Goal: Navigation & Orientation: Find specific page/section

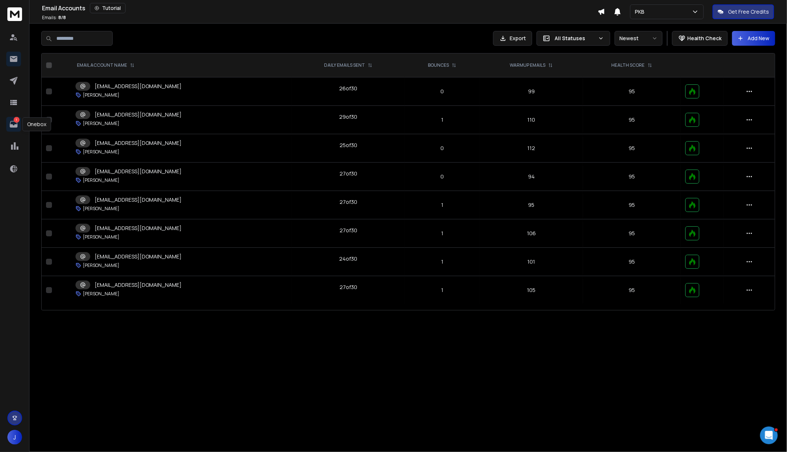
click at [17, 127] on icon at bounding box center [13, 124] width 9 height 9
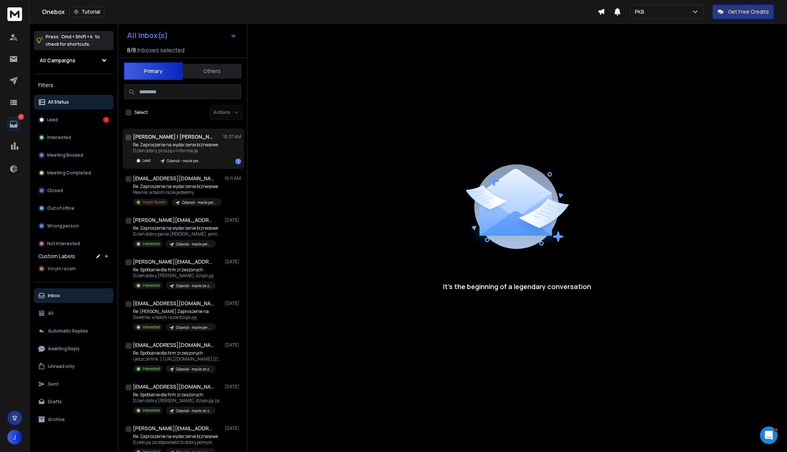
click at [171, 149] on p "Dzień dobry, proszę o informacje," at bounding box center [175, 151] width 85 height 6
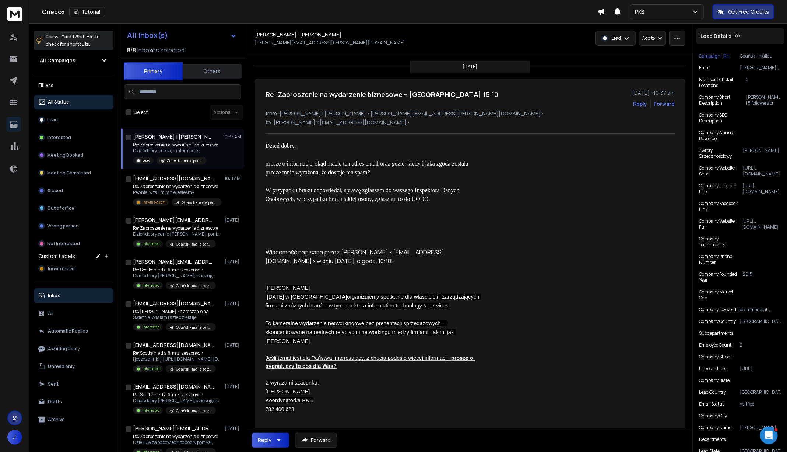
click at [629, 38] on icon at bounding box center [627, 38] width 6 height 6
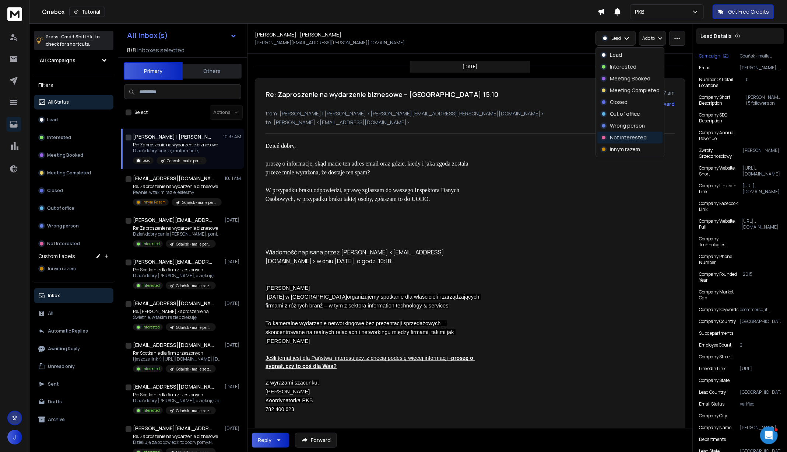
click at [642, 134] on p "Not Interested" at bounding box center [628, 137] width 37 height 7
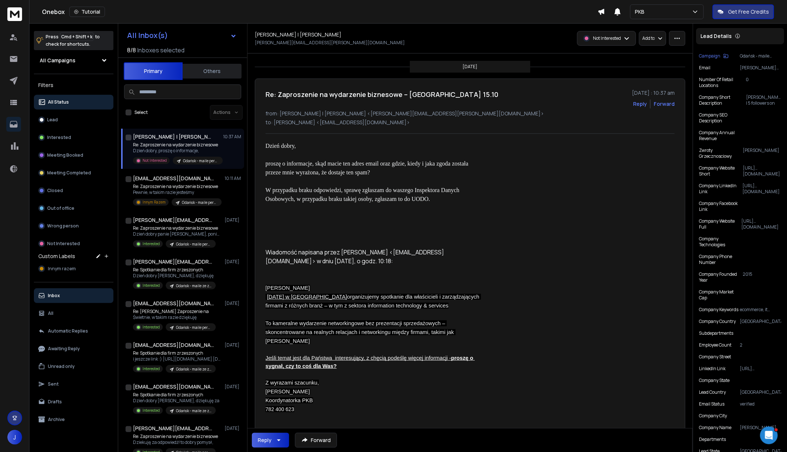
click at [390, 110] on p "from: [PERSON_NAME] | [PERSON_NAME] <[PERSON_NAME][EMAIL_ADDRESS][PERSON_NAME][…" at bounding box center [470, 113] width 409 height 7
copy p "[PERSON_NAME]"
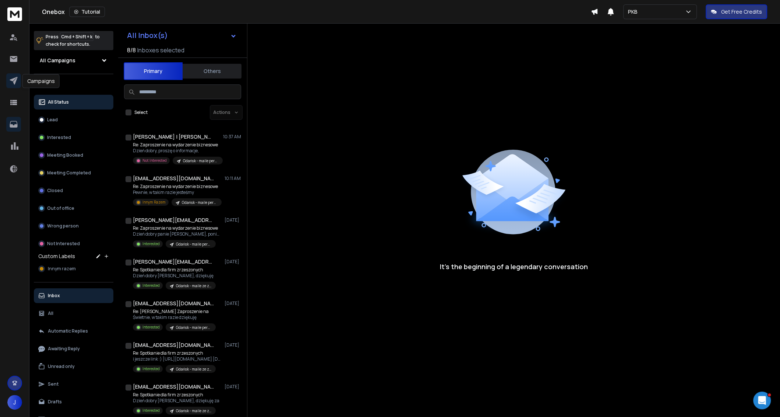
click at [15, 82] on icon at bounding box center [13, 80] width 9 height 9
